Goal: Task Accomplishment & Management: Manage account settings

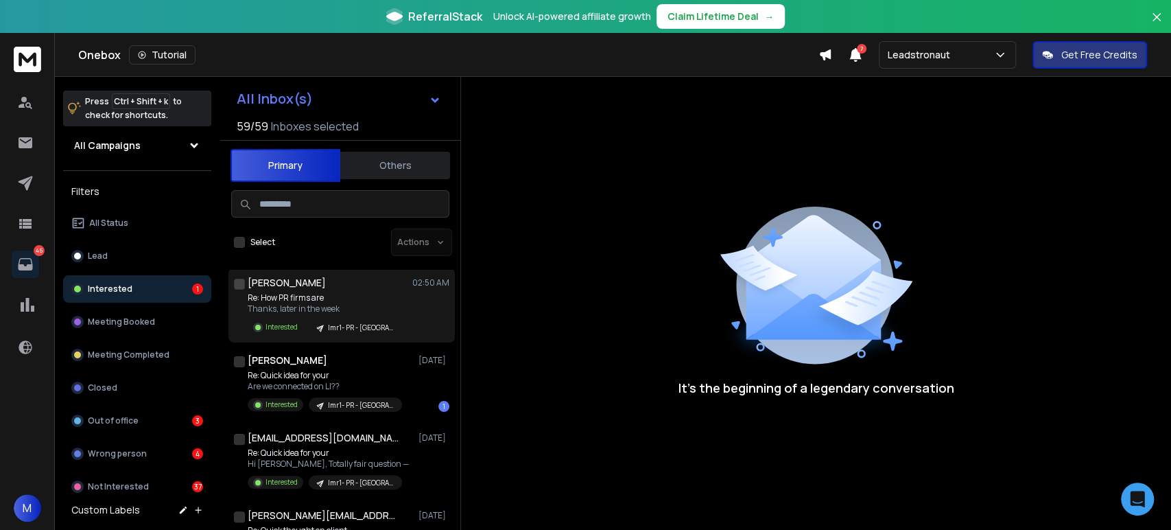
scroll to position [3, 0]
click at [375, 305] on p "Thanks, later in the week" at bounding box center [325, 310] width 154 height 11
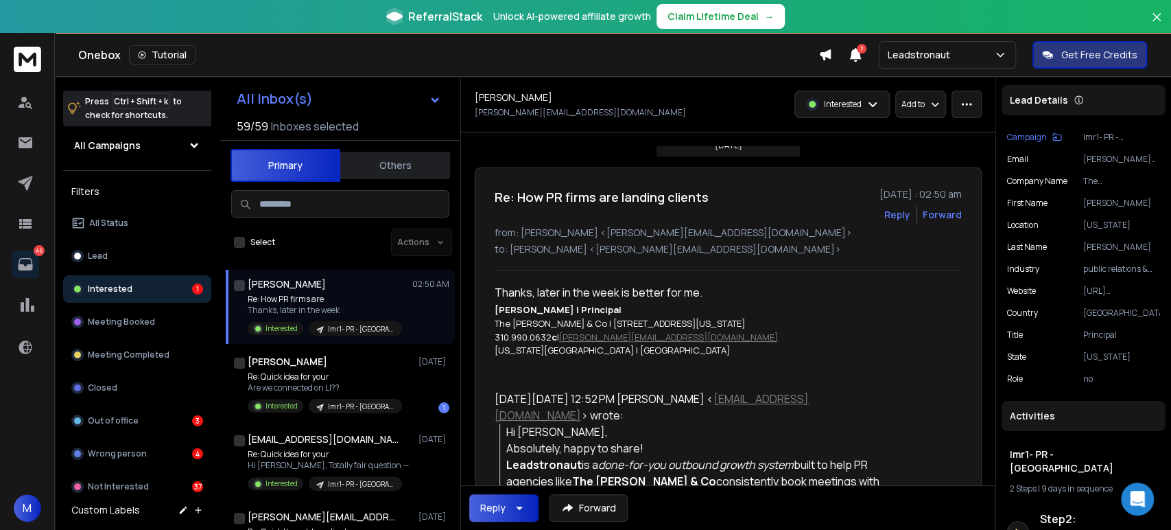
scroll to position [0, 0]
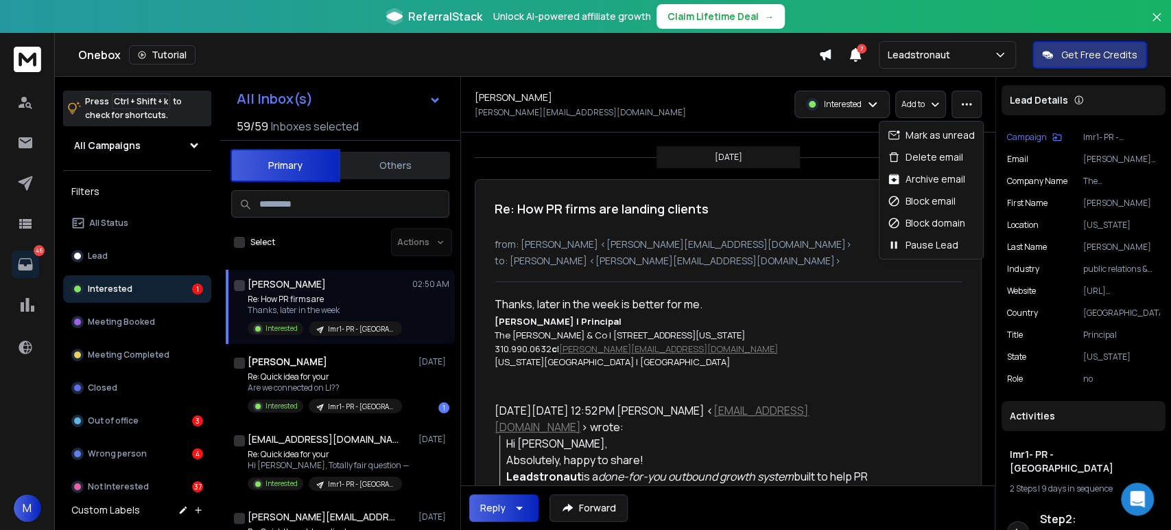
click at [965, 99] on icon "button" at bounding box center [967, 104] width 12 height 12
click at [947, 136] on div "Mark as unread" at bounding box center [931, 135] width 87 height 14
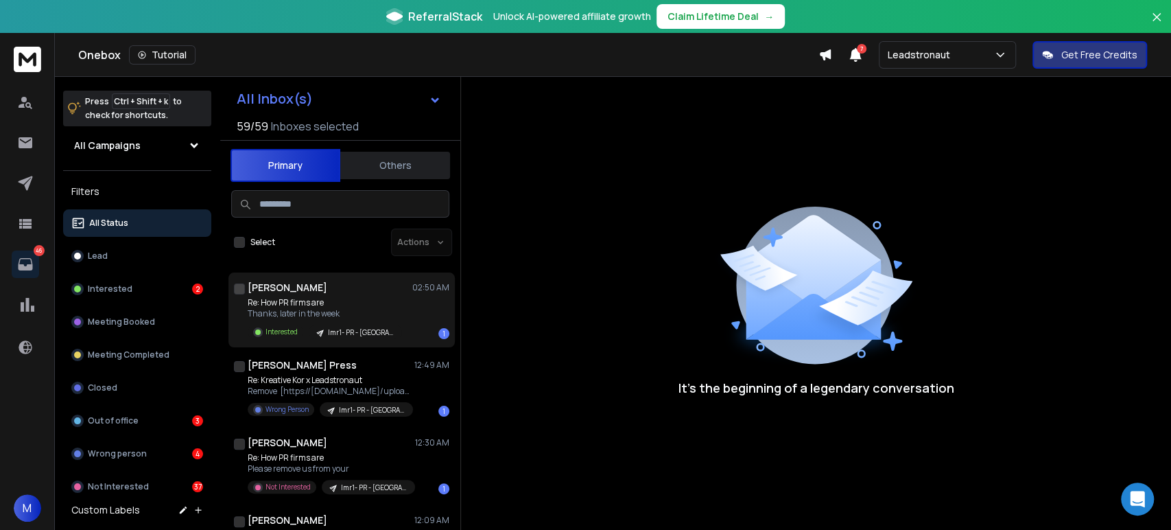
click at [399, 290] on div "[PERSON_NAME] 02:50 AM" at bounding box center [349, 288] width 202 height 14
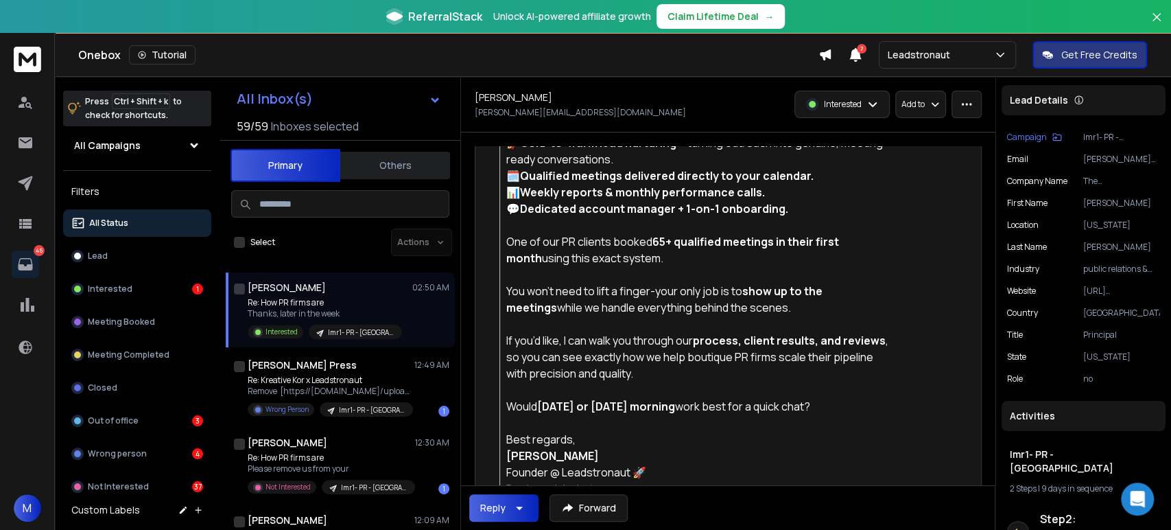
scroll to position [566, 0]
drag, startPoint x: 593, startPoint y: 237, endPoint x: 911, endPoint y: 253, distance: 318.8
click at [911, 253] on div "Re: How PR firms are landing clients [DATE] : 02:50 am Reply Forward from: [PER…" at bounding box center [728, 443] width 467 height 1621
click at [718, 271] on div at bounding box center [700, 272] width 389 height 16
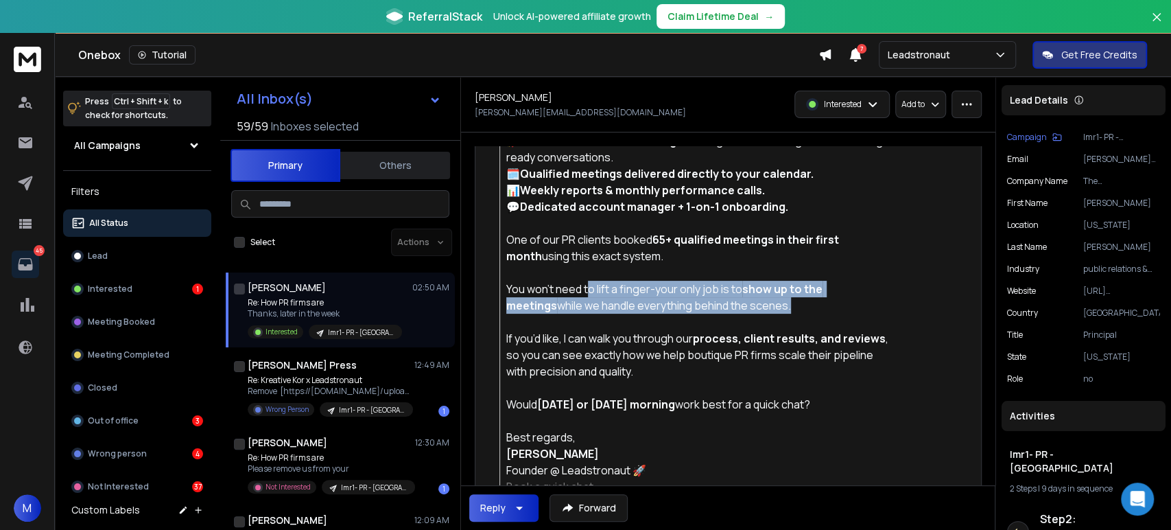
drag, startPoint x: 588, startPoint y: 285, endPoint x: 736, endPoint y: 298, distance: 148.0
click at [736, 298] on div "You won’t need to lift a finger-your only job is to show up to the meetings whi…" at bounding box center [700, 297] width 389 height 33
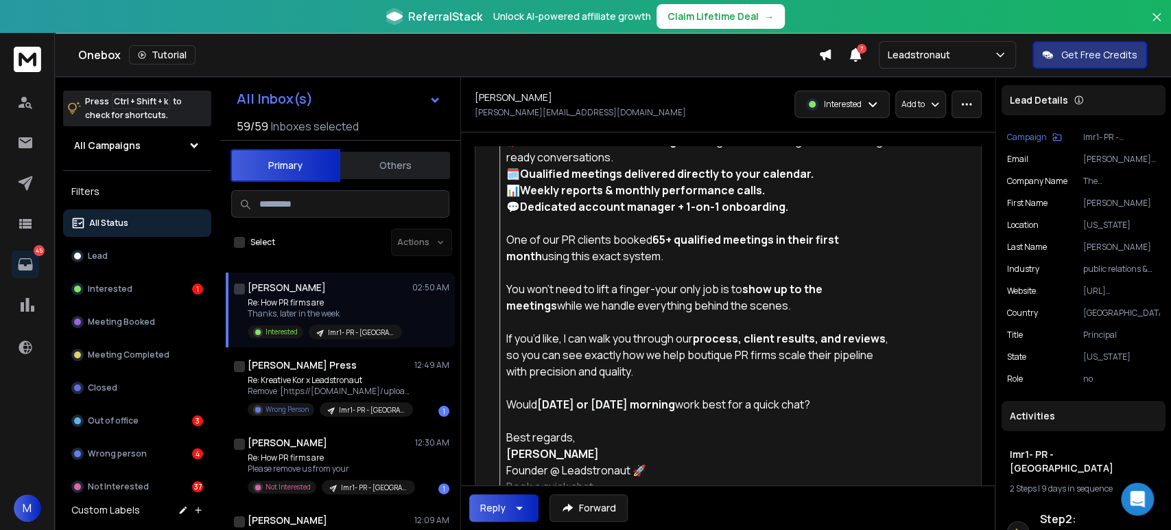
click at [752, 307] on div "You won’t need to lift a finger-your only job is to show up to the meetings whi…" at bounding box center [700, 297] width 389 height 33
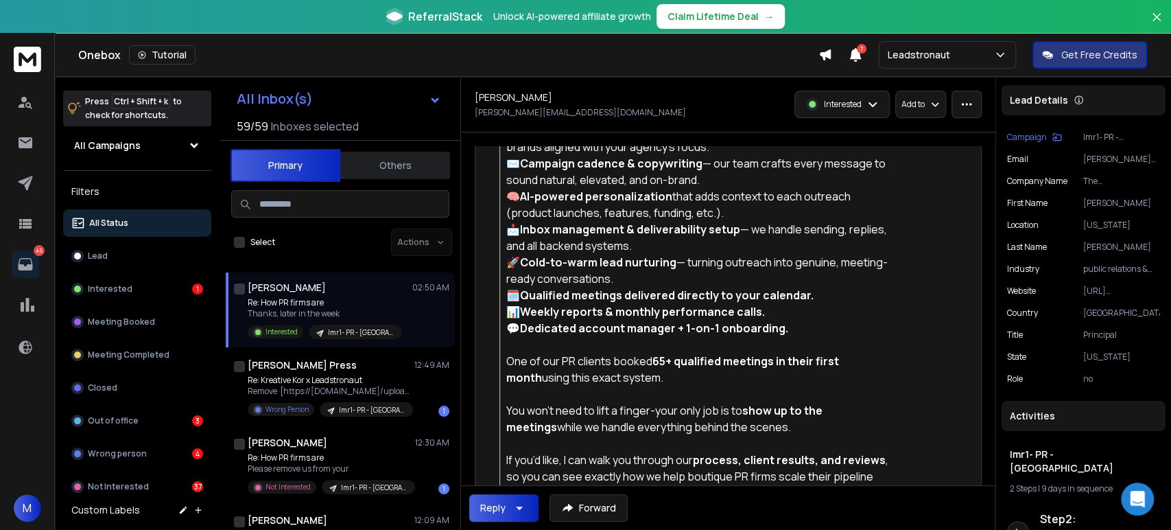
scroll to position [0, 0]
